Goal: Task Accomplishment & Management: Use online tool/utility

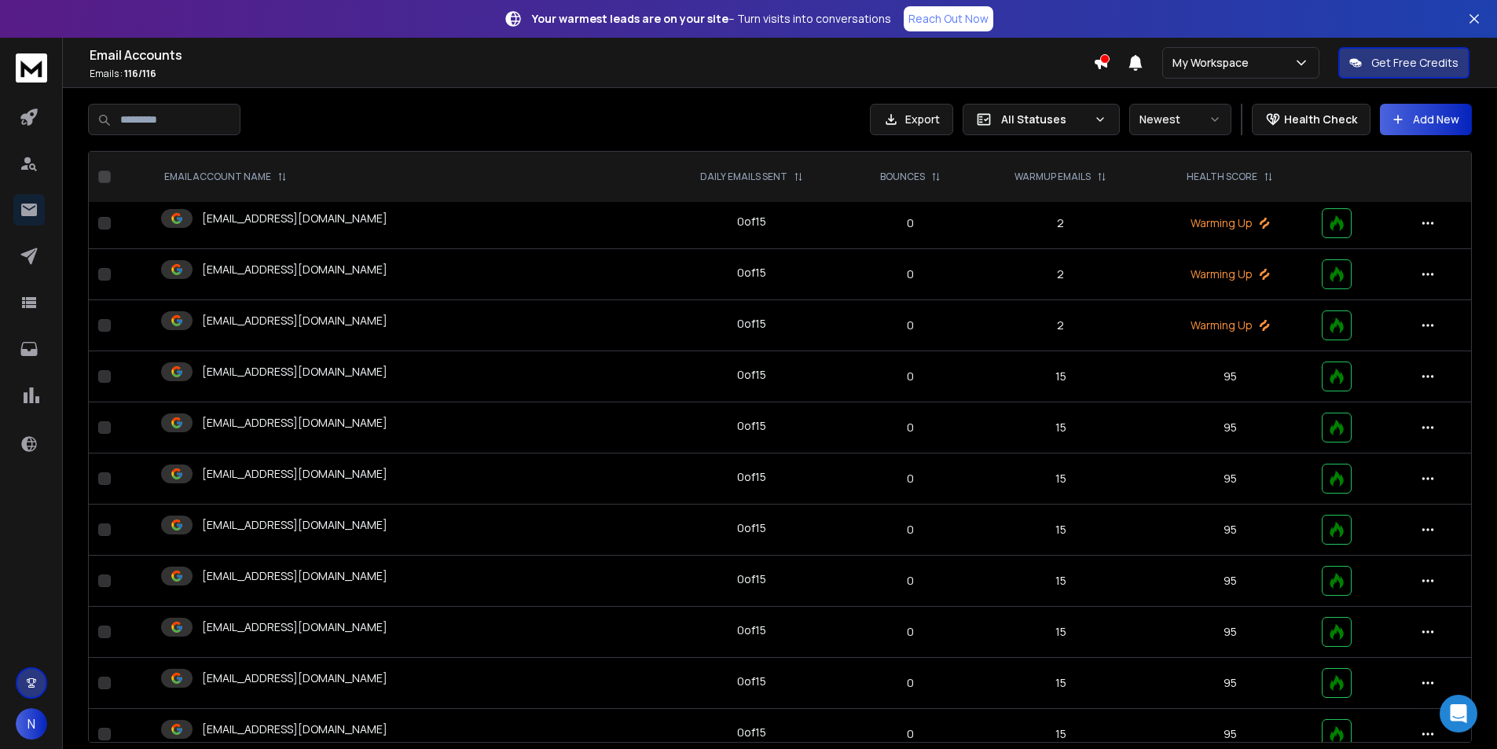
scroll to position [4683, 0]
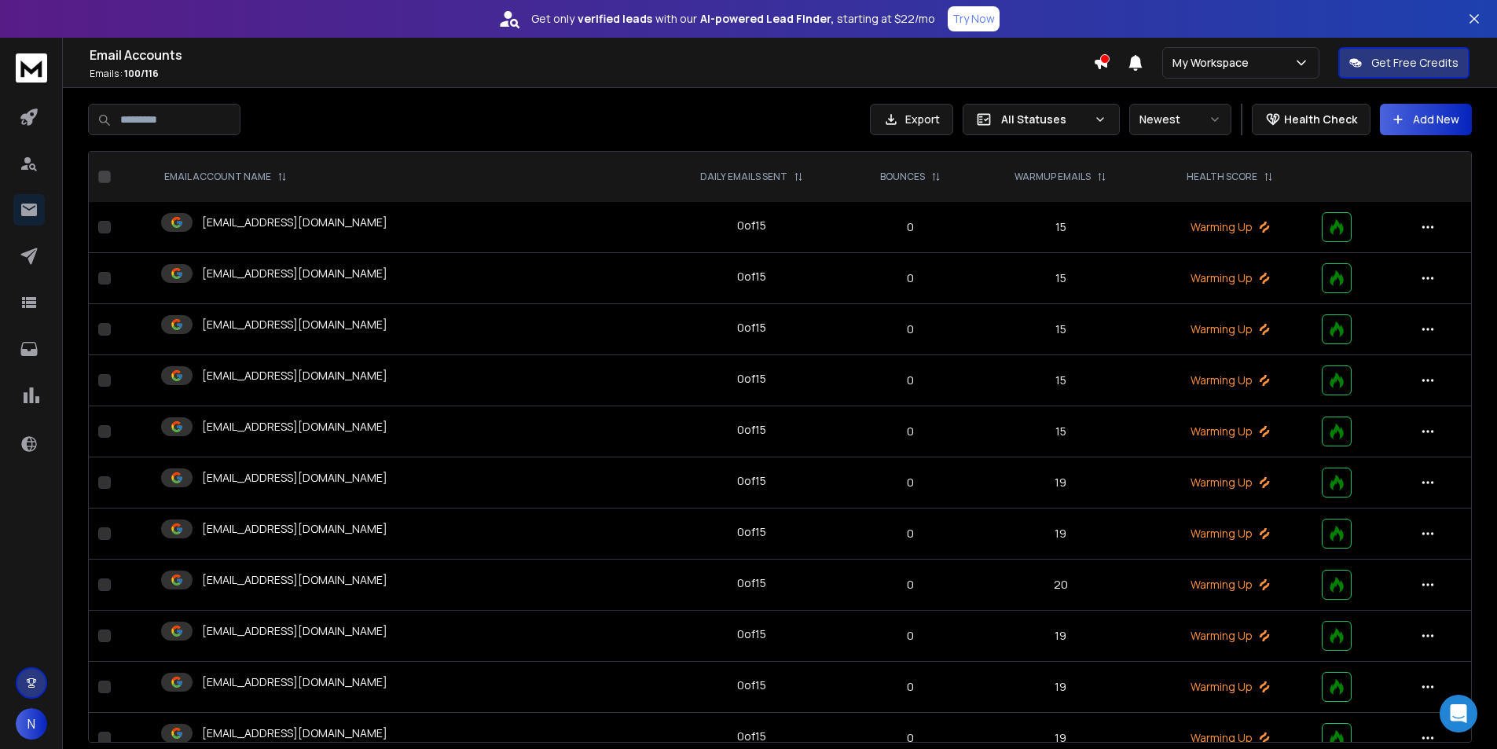
scroll to position [3073, 0]
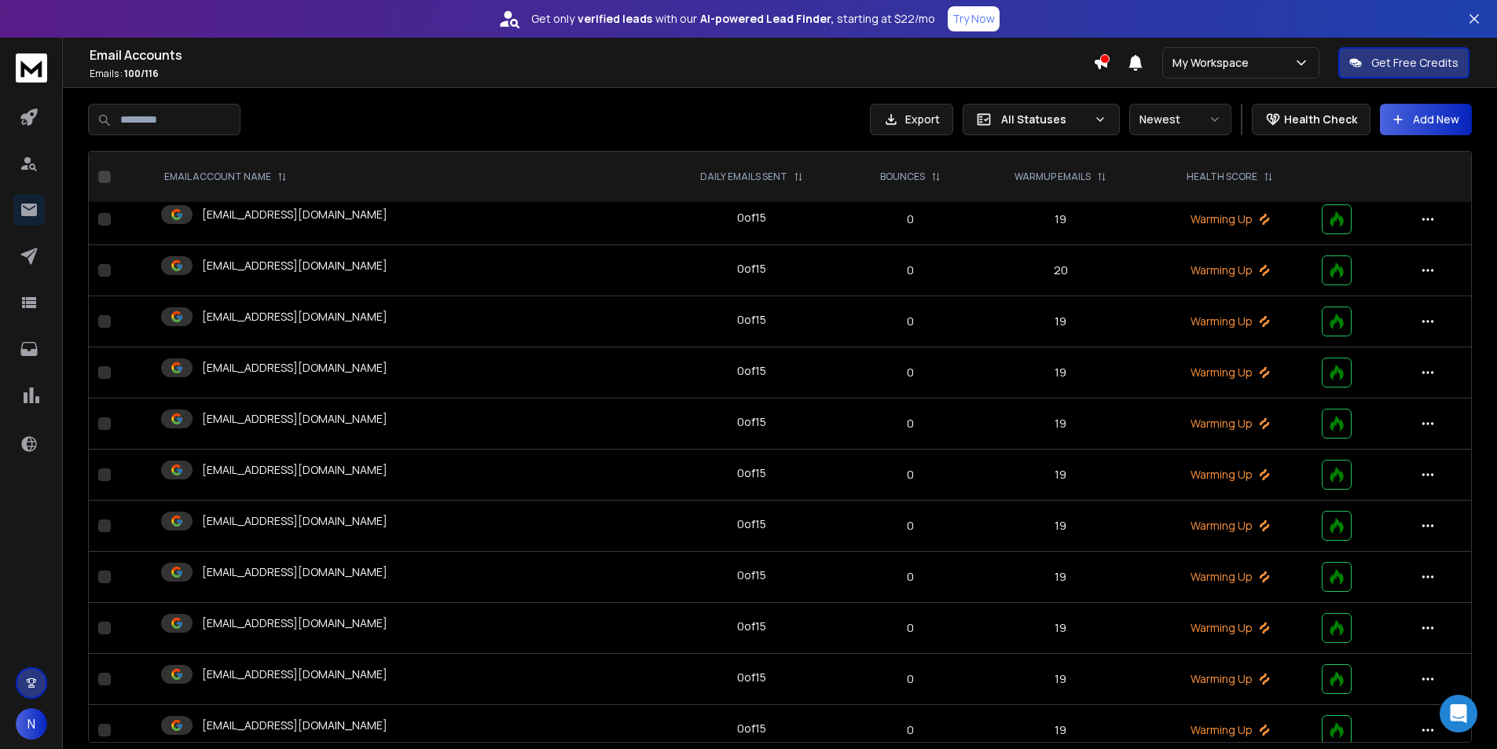
click at [438, 322] on div "[EMAIL_ADDRESS][DOMAIN_NAME]" at bounding box center [404, 316] width 486 height 19
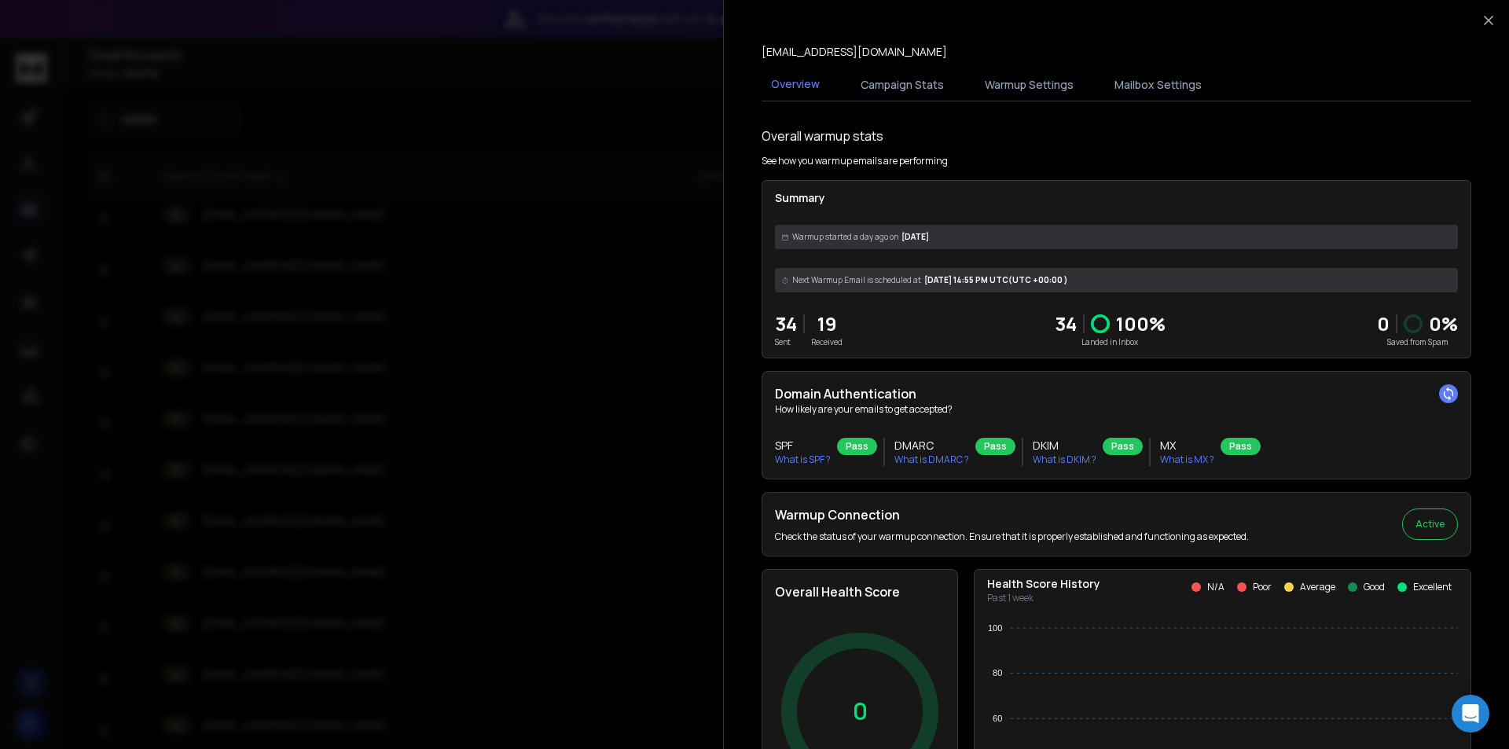
click at [421, 326] on div at bounding box center [754, 374] width 1509 height 749
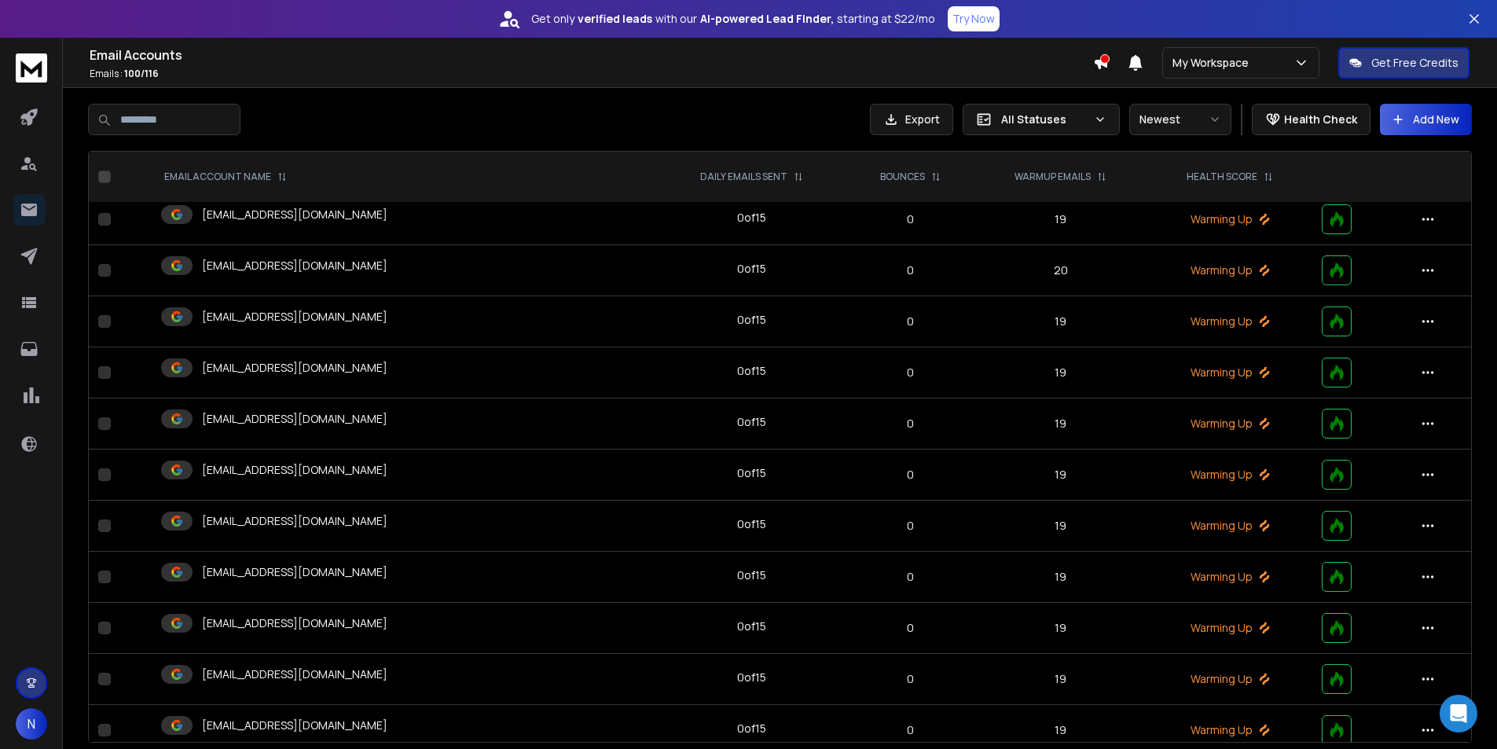
scroll to position [2601, 0]
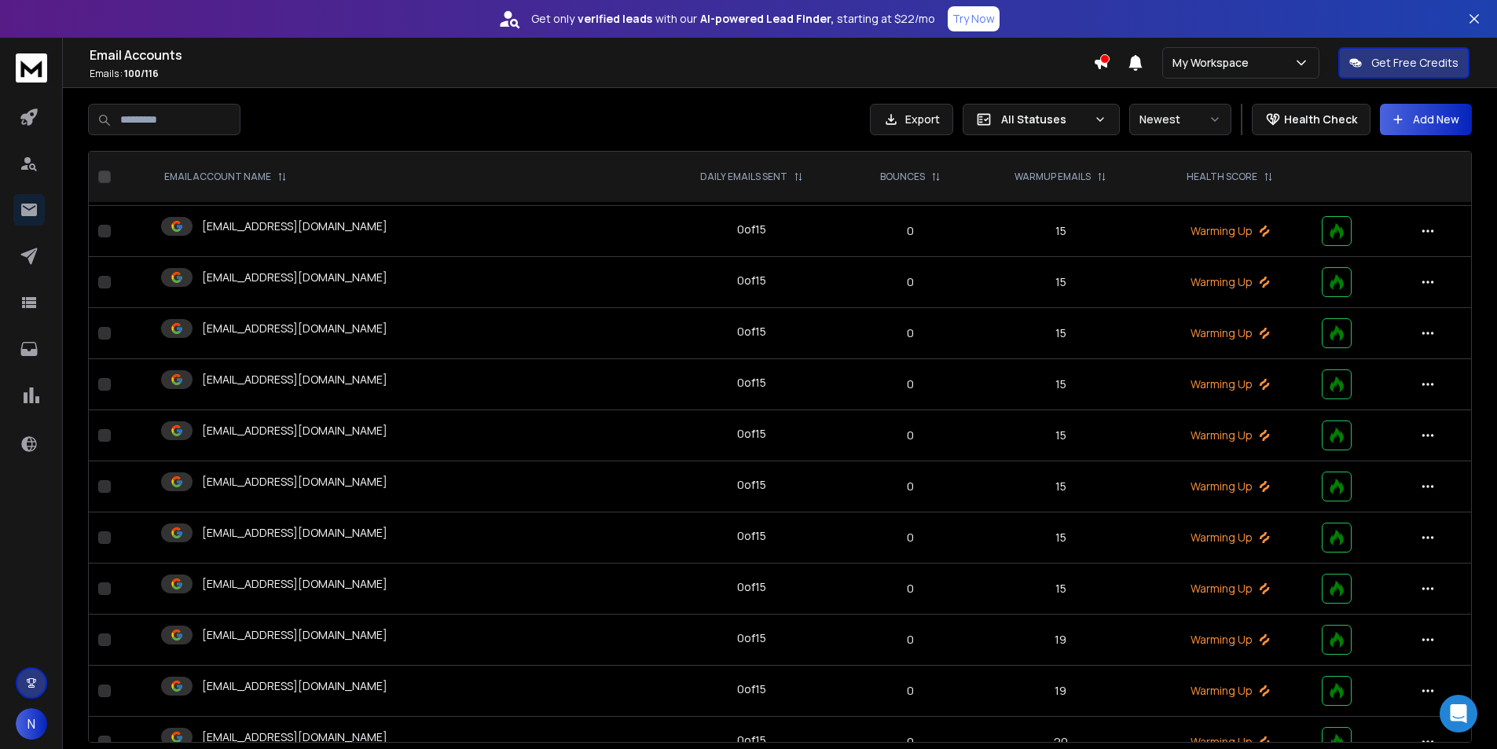
click at [735, 295] on td "0 of 15" at bounding box center [752, 277] width 190 height 41
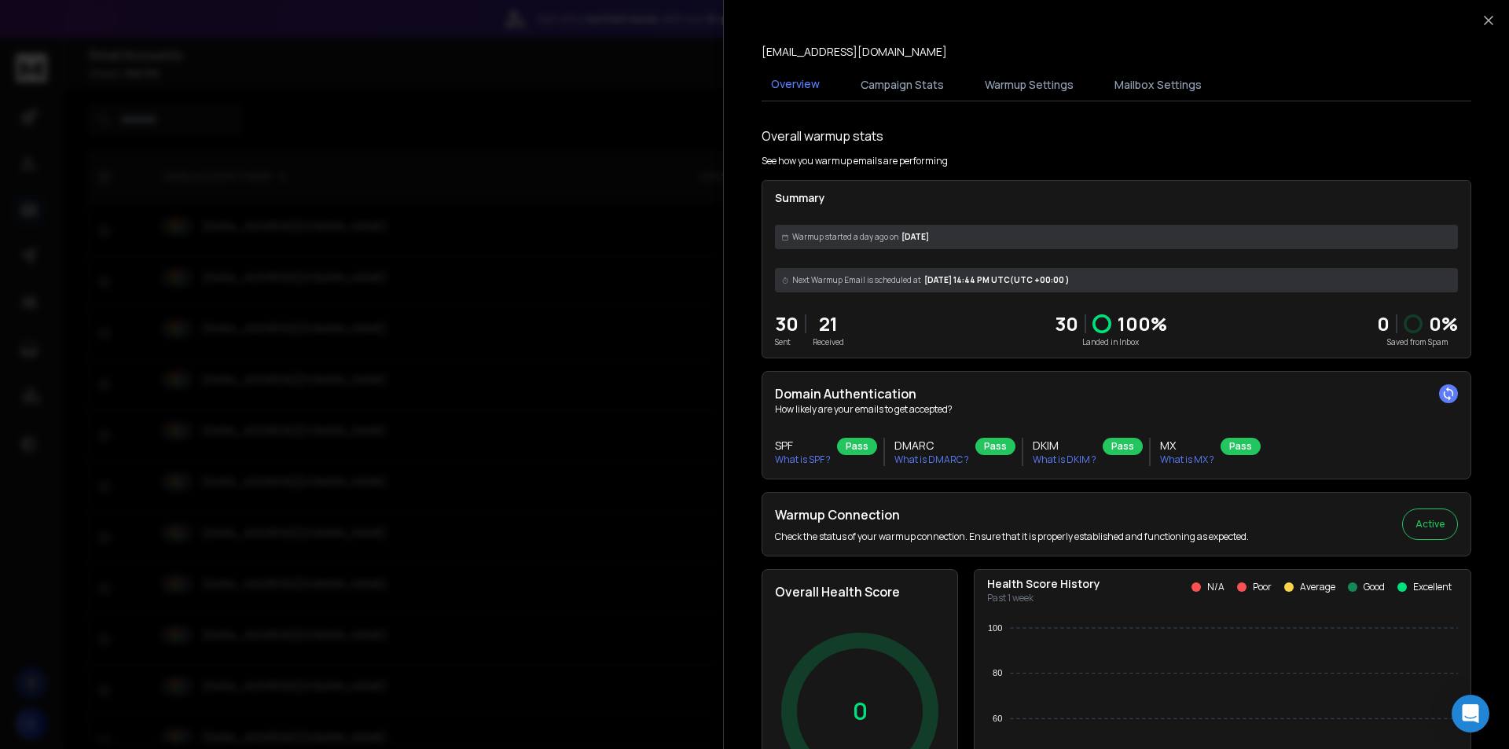
click at [685, 327] on div at bounding box center [754, 374] width 1509 height 749
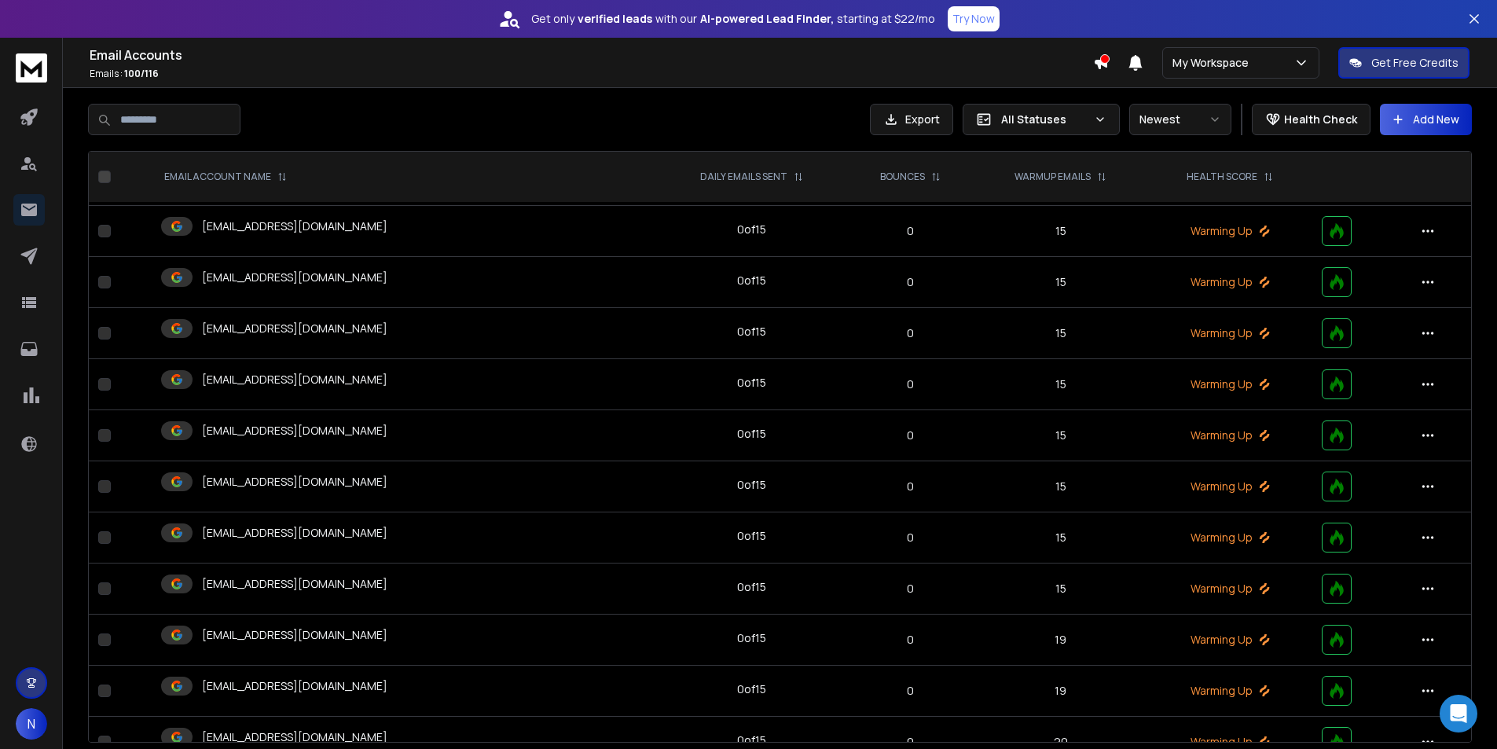
scroll to position [2759, 0]
